Goal: Navigation & Orientation: Find specific page/section

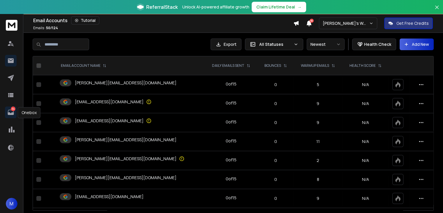
click at [12, 112] on icon at bounding box center [10, 112] width 7 height 7
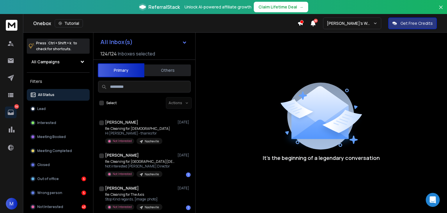
click at [182, 41] on button "All Inbox(s)" at bounding box center [144, 42] width 96 height 12
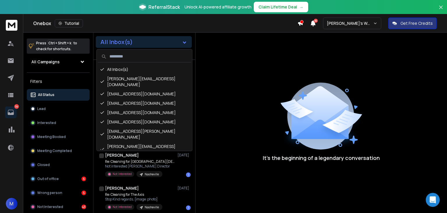
click at [186, 44] on icon at bounding box center [184, 42] width 5 height 5
click at [185, 44] on icon at bounding box center [184, 42] width 5 height 5
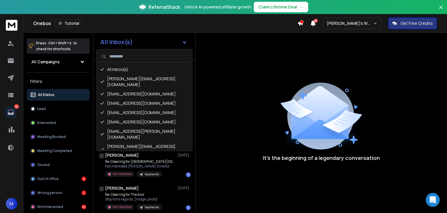
click at [208, 50] on div "It’s the beginning of a legendary conversation" at bounding box center [322, 123] width 252 height 181
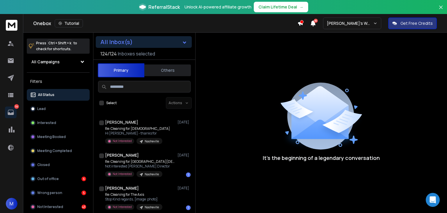
click at [186, 44] on icon at bounding box center [184, 42] width 5 height 5
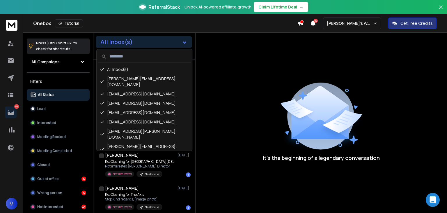
click at [187, 41] on icon at bounding box center [184, 42] width 5 height 5
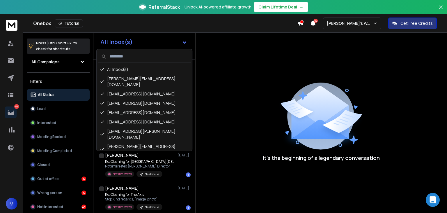
click at [443, 7] on icon "Close banner" at bounding box center [441, 7] width 5 height 5
